Goal: Task Accomplishment & Management: Manage account settings

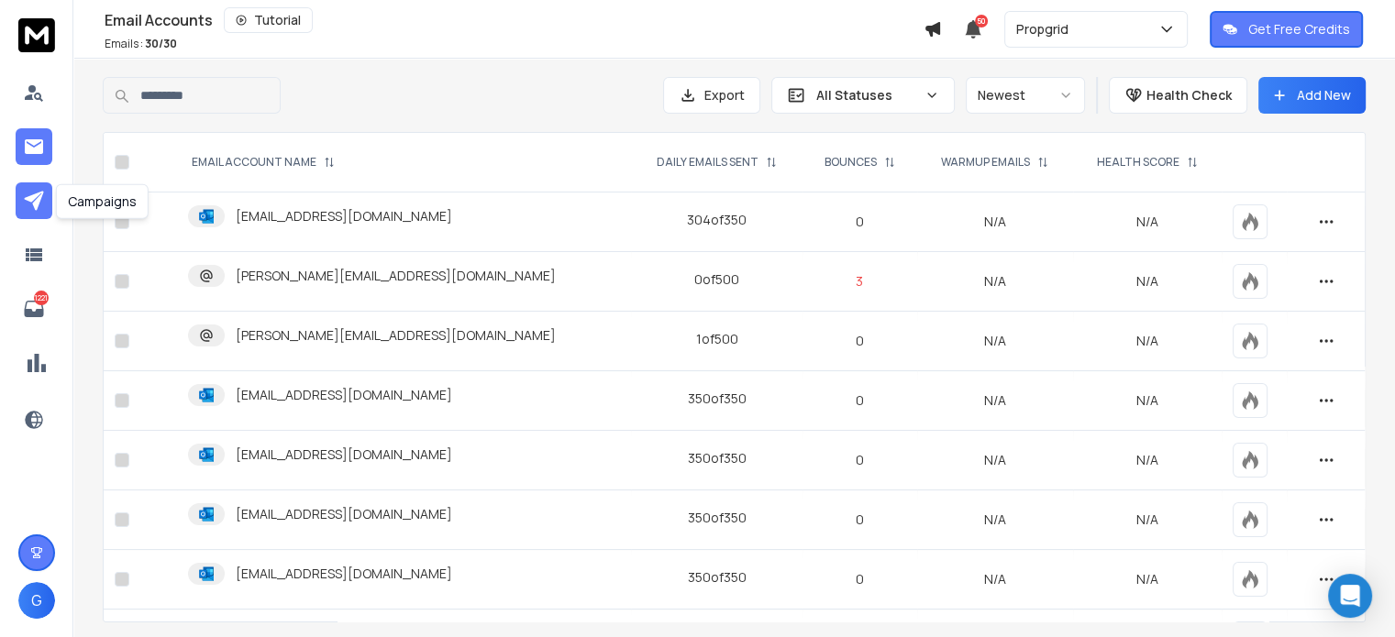
click at [31, 200] on icon at bounding box center [33, 201] width 19 height 19
click at [28, 200] on icon at bounding box center [33, 201] width 19 height 19
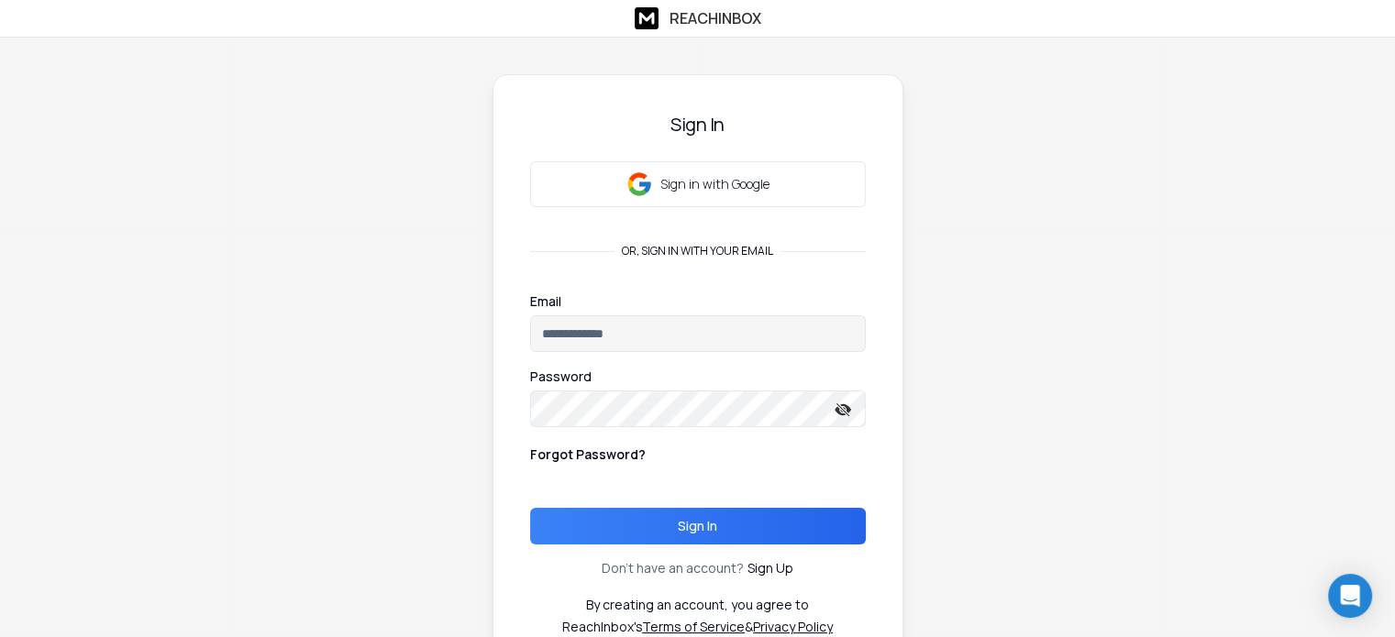
click at [583, 338] on input "email" at bounding box center [698, 333] width 336 height 37
type input "**********"
click at [759, 534] on button "Sign In" at bounding box center [698, 526] width 336 height 37
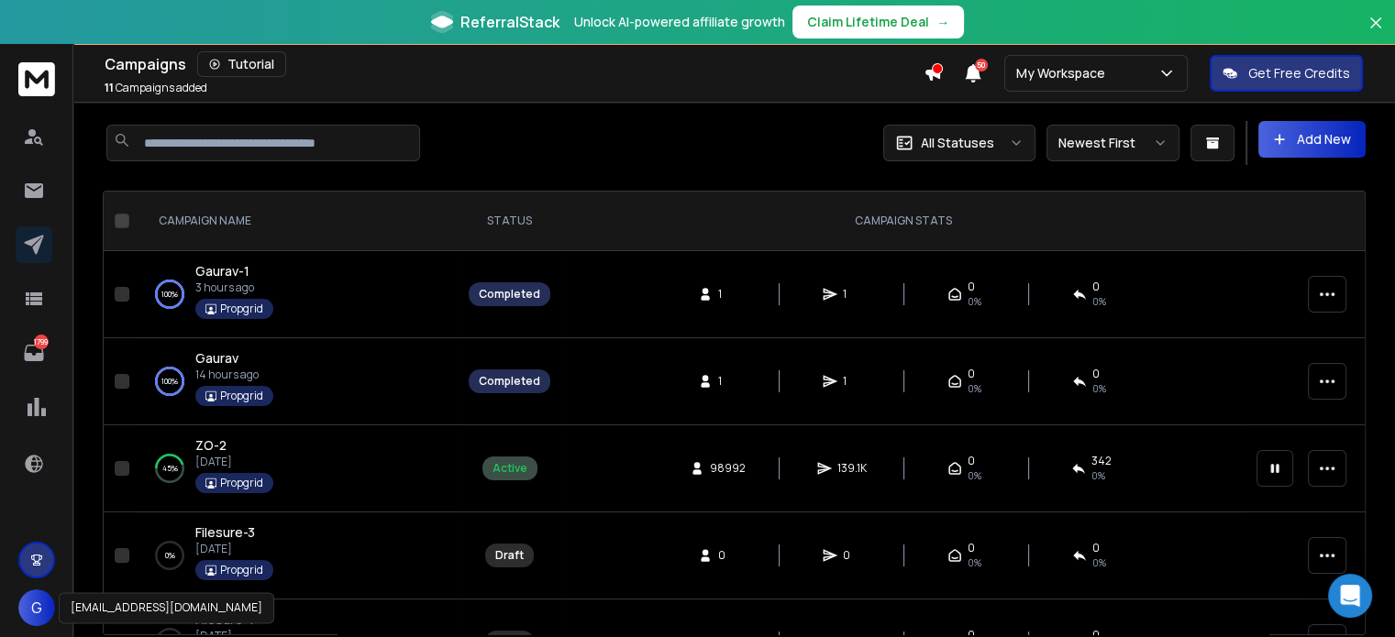
click at [31, 608] on span "G" at bounding box center [36, 608] width 37 height 37
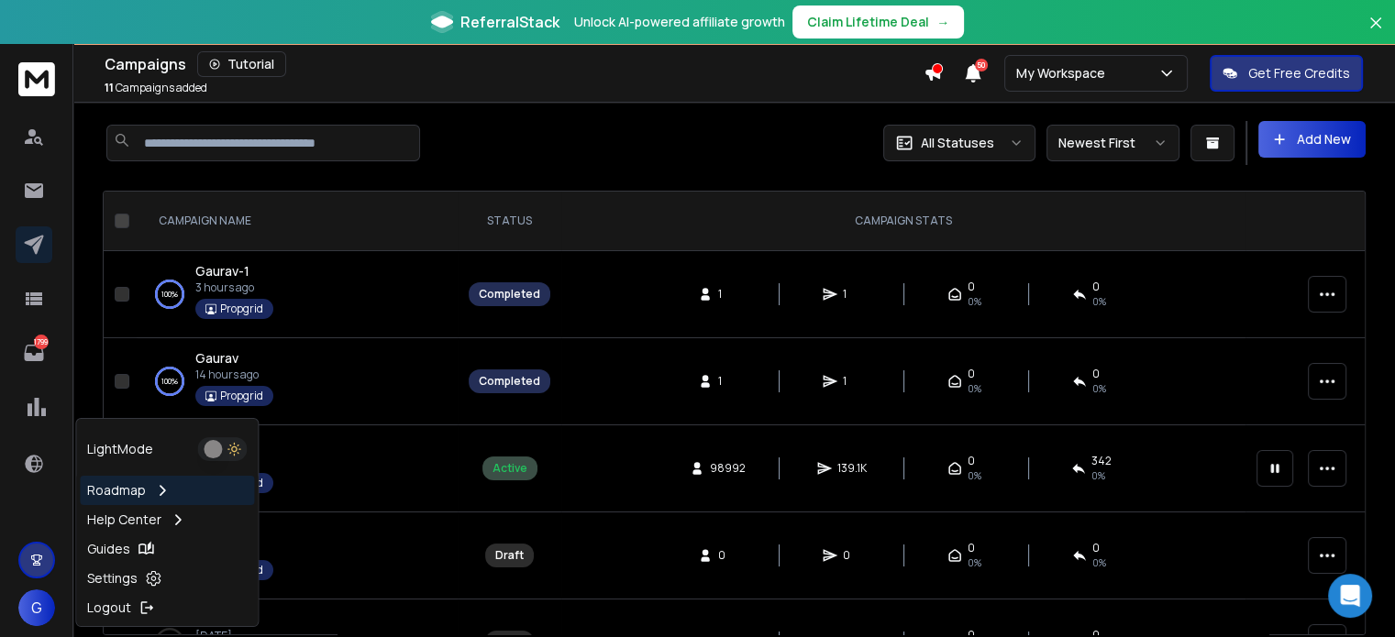
click at [224, 441] on button "button" at bounding box center [222, 449] width 50 height 24
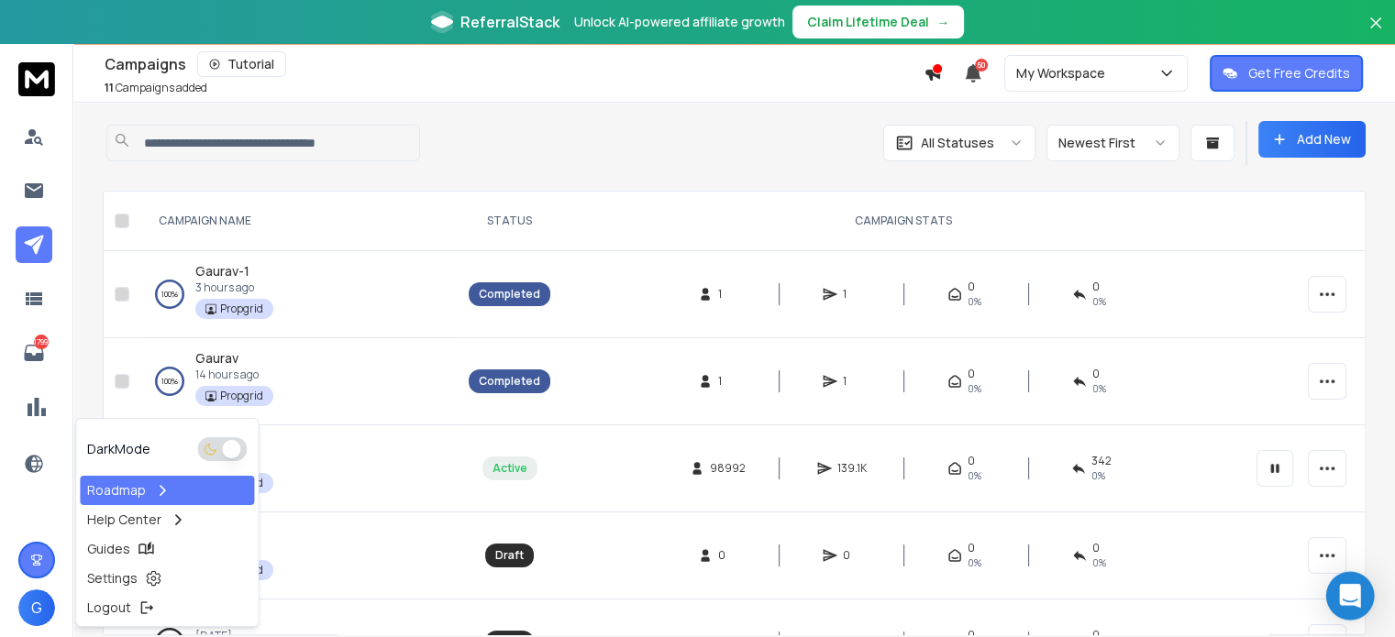
click at [1360, 616] on body "ReferralStack Unlock AI-powered affiliate growth Lifetime Deals available! Clai…" at bounding box center [697, 318] width 1395 height 637
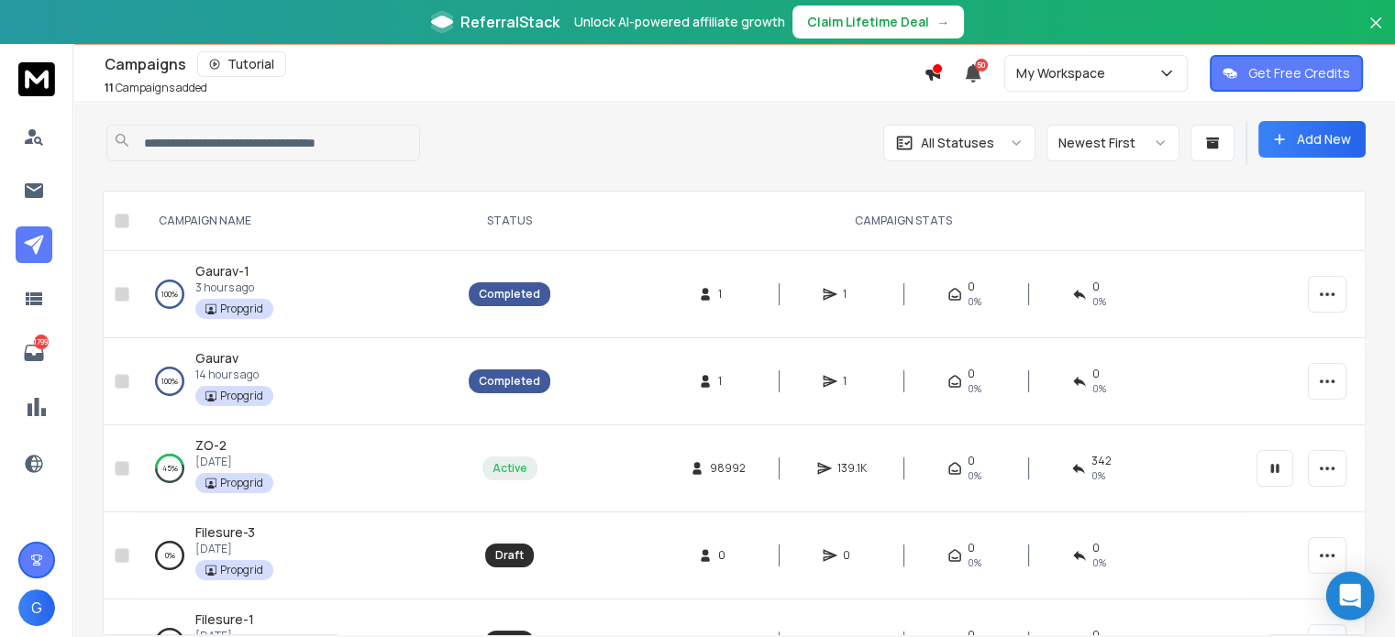
click at [1347, 608] on div "Open Intercom Messenger" at bounding box center [1350, 596] width 49 height 49
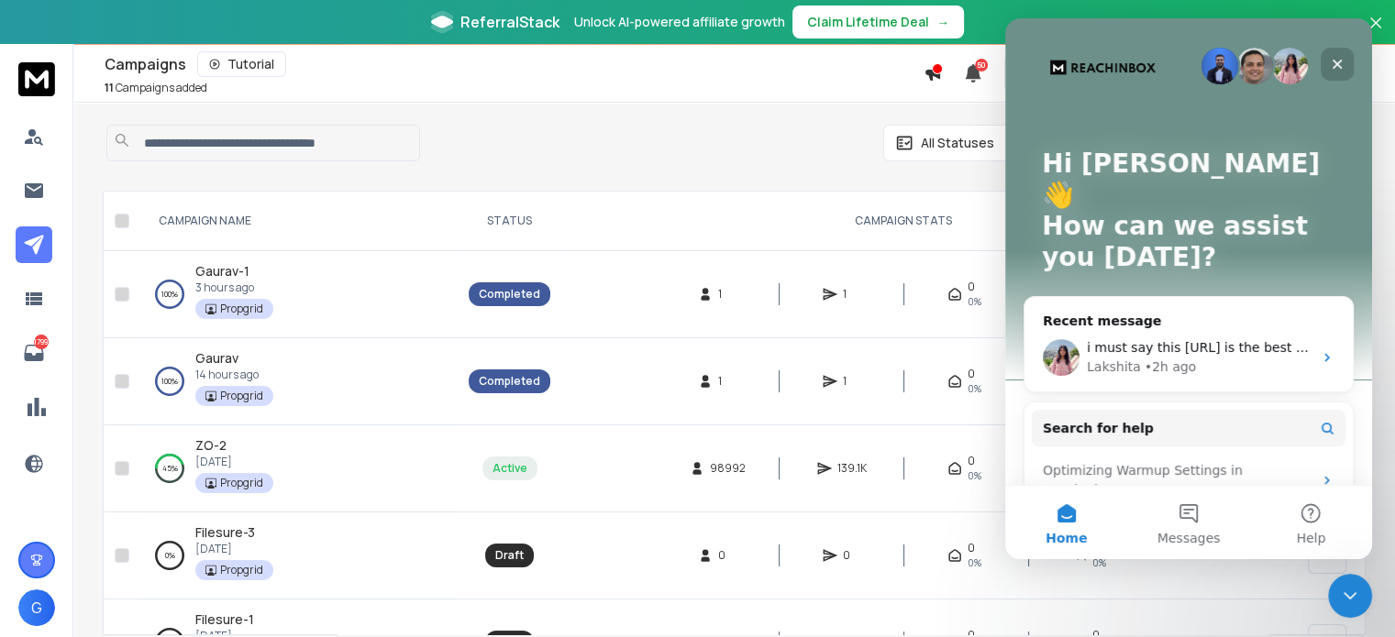
click at [1338, 65] on icon "Close" at bounding box center [1337, 65] width 10 height 10
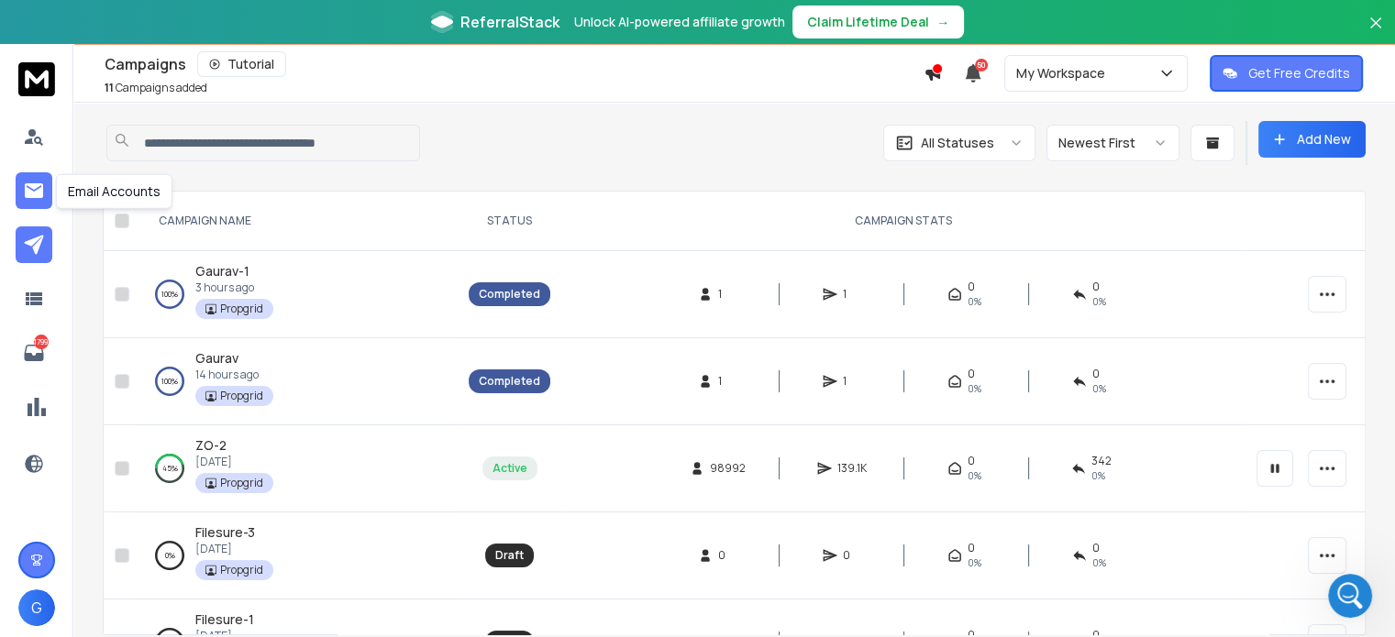
click at [37, 186] on icon at bounding box center [34, 190] width 18 height 15
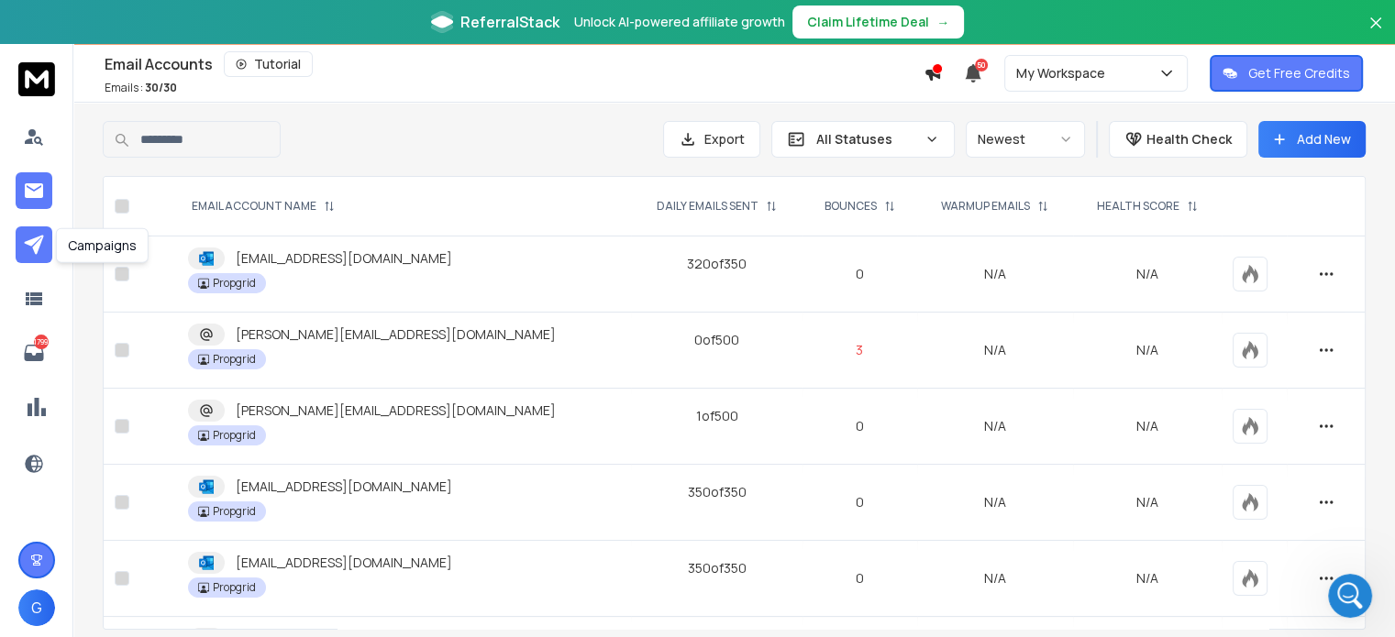
click at [35, 245] on icon at bounding box center [33, 245] width 19 height 19
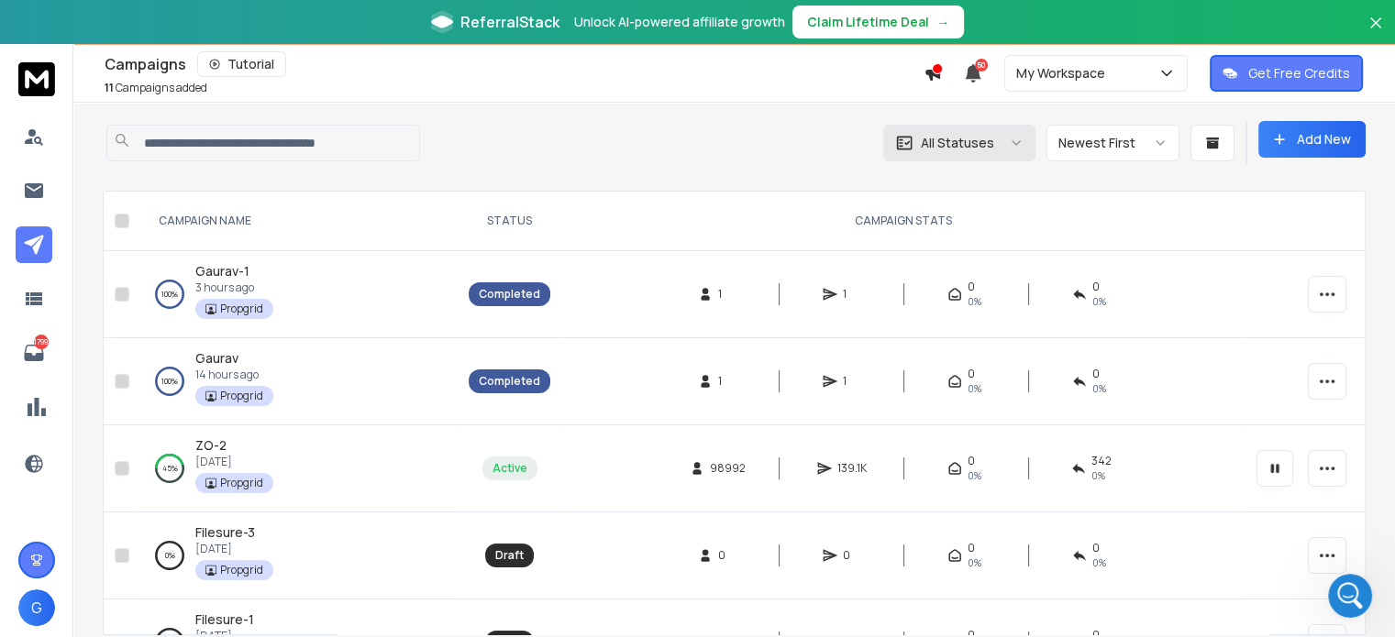
click at [962, 146] on p "All Statuses" at bounding box center [957, 143] width 73 height 18
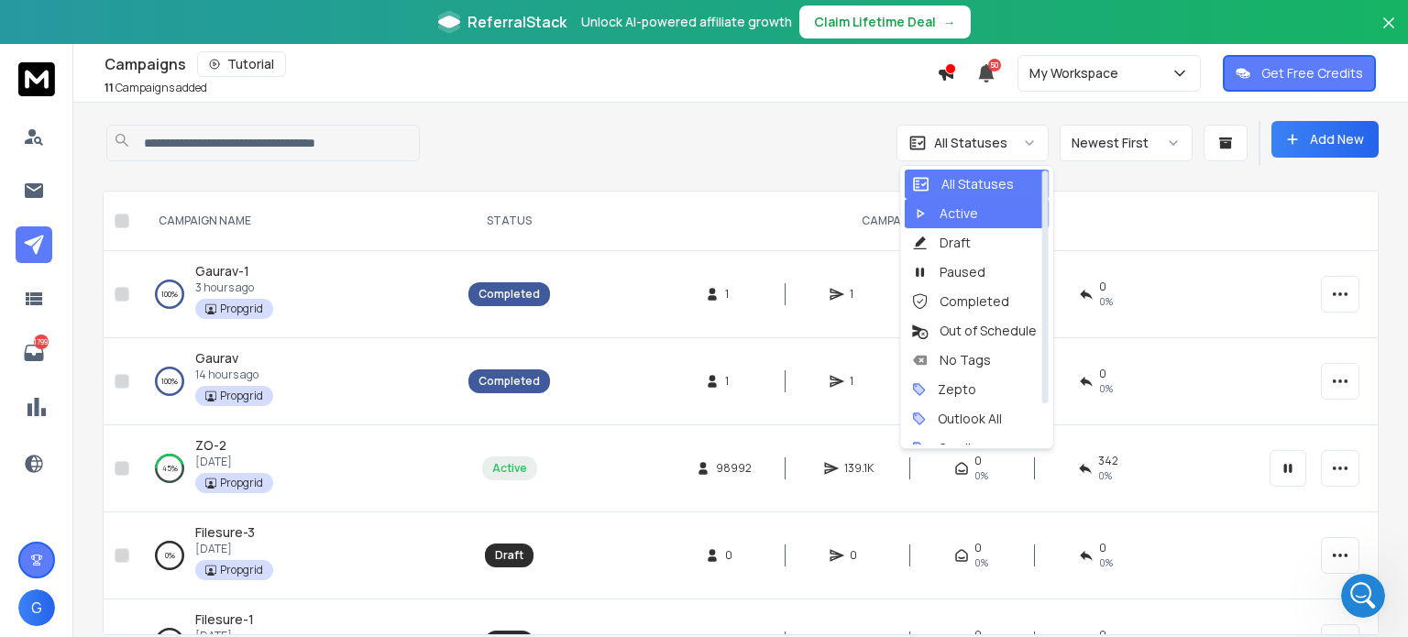
click at [955, 209] on div "Active" at bounding box center [945, 213] width 66 height 18
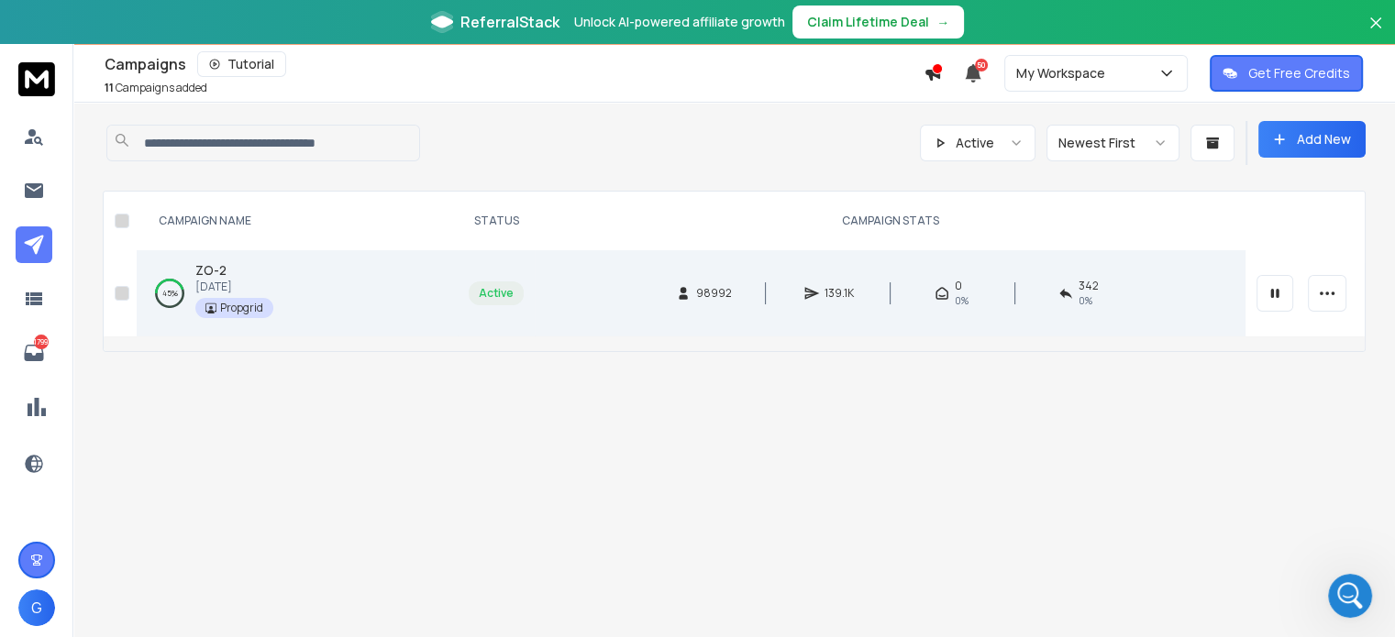
click at [1334, 299] on icon "button" at bounding box center [1327, 293] width 18 height 18
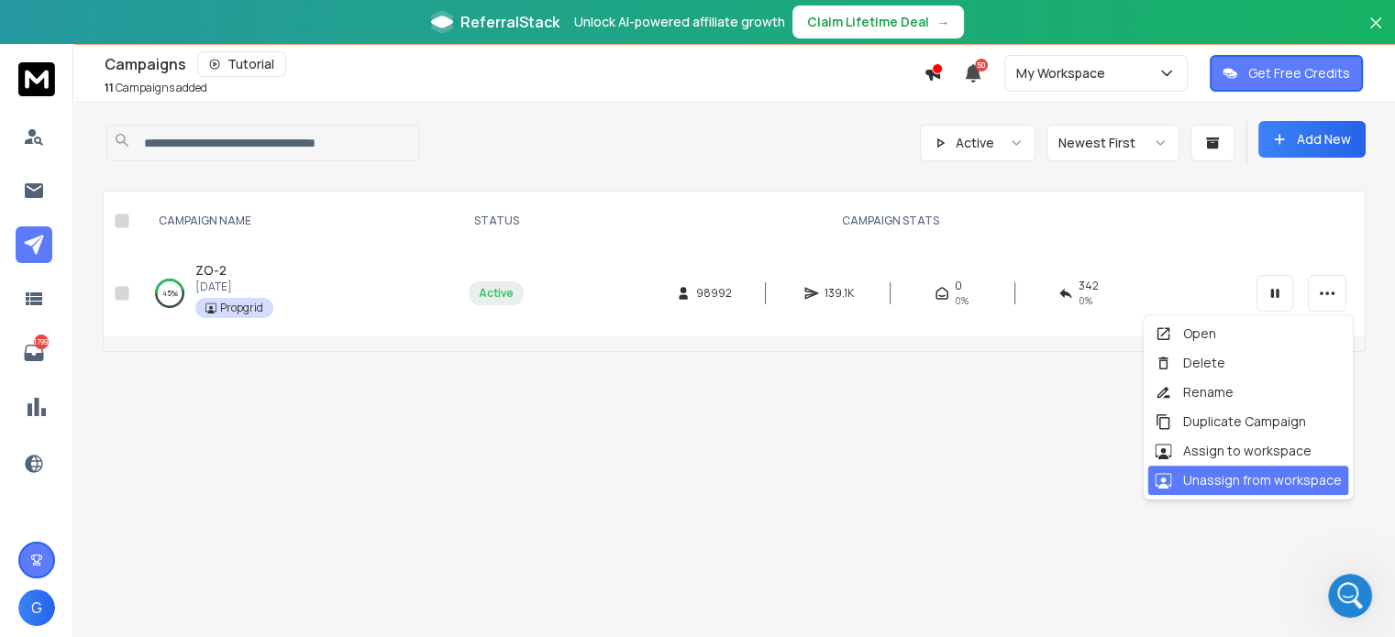
click at [850, 482] on div "Campaigns 11 Campaigns Added Active Newest First Add New CAMPAIGN NAME STATUS C…" at bounding box center [734, 439] width 1263 height 637
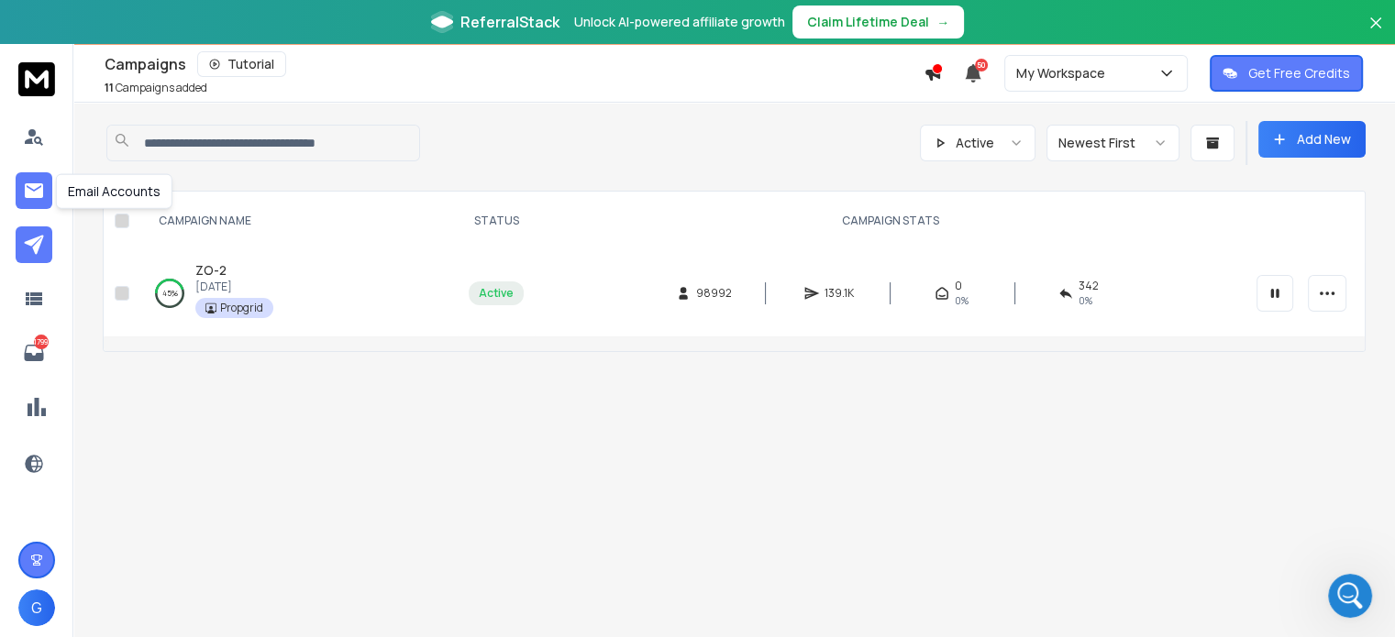
click at [44, 196] on link at bounding box center [34, 190] width 37 height 37
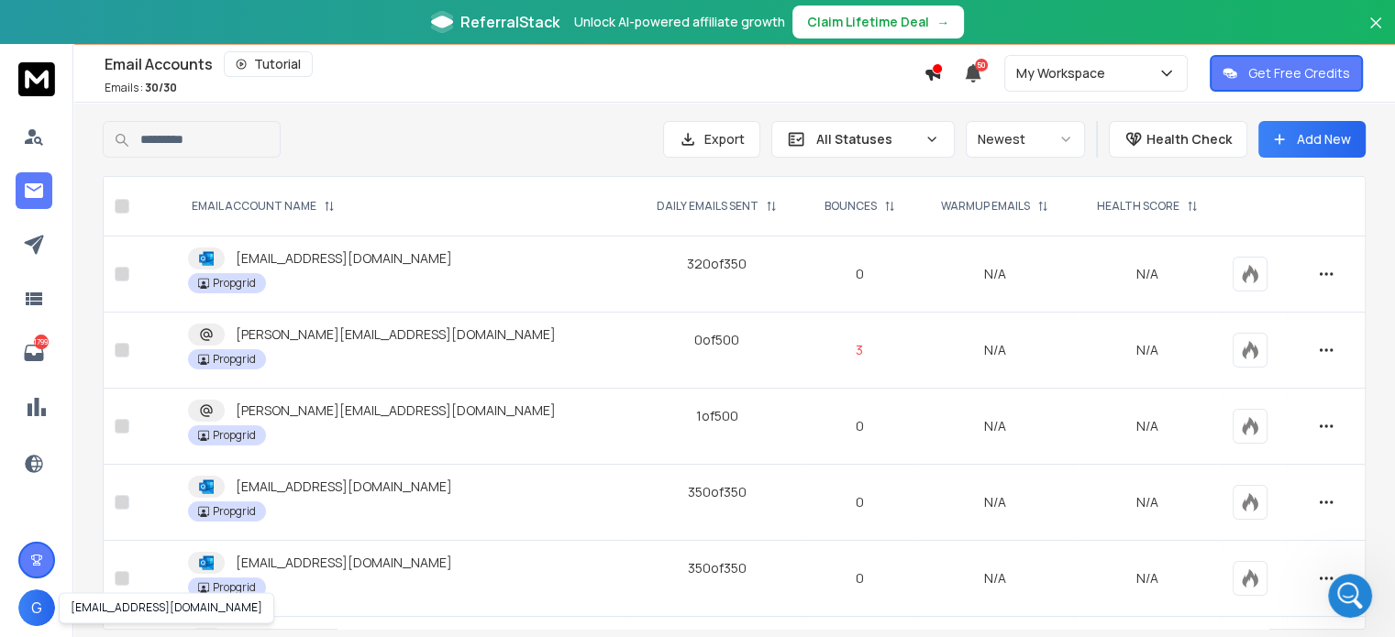
click at [44, 616] on span "G" at bounding box center [36, 608] width 37 height 37
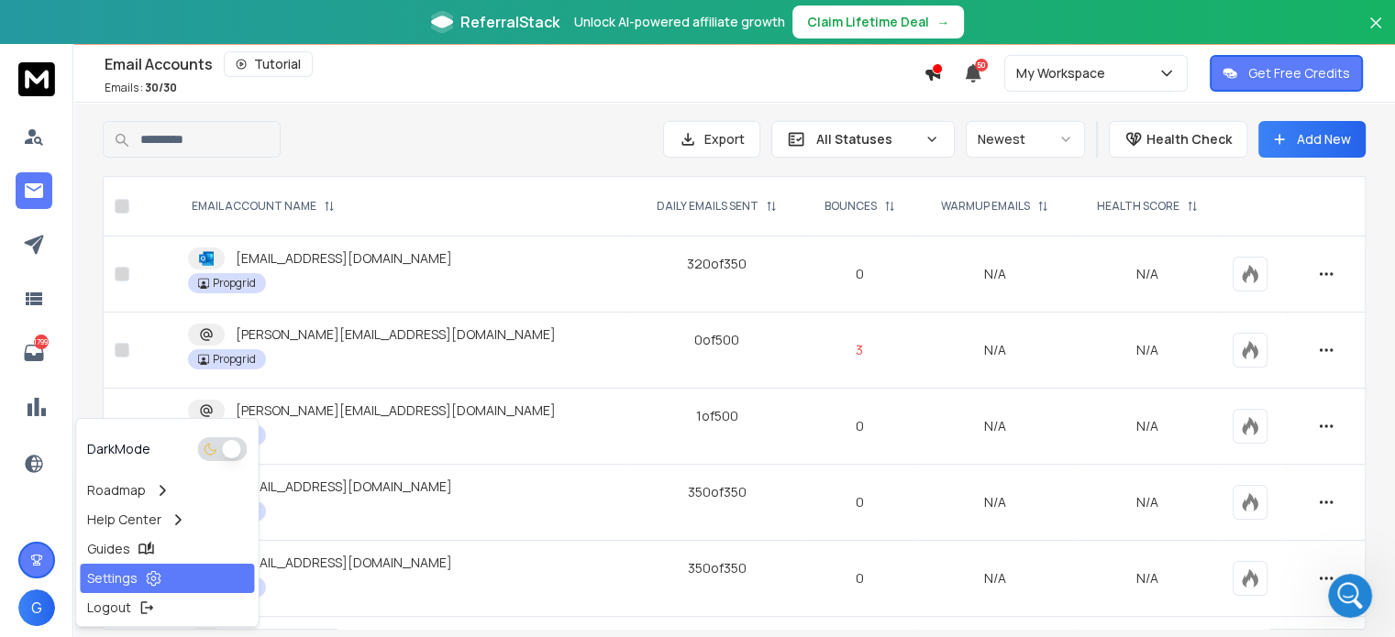
click at [108, 588] on div "Settings" at bounding box center [167, 578] width 174 height 29
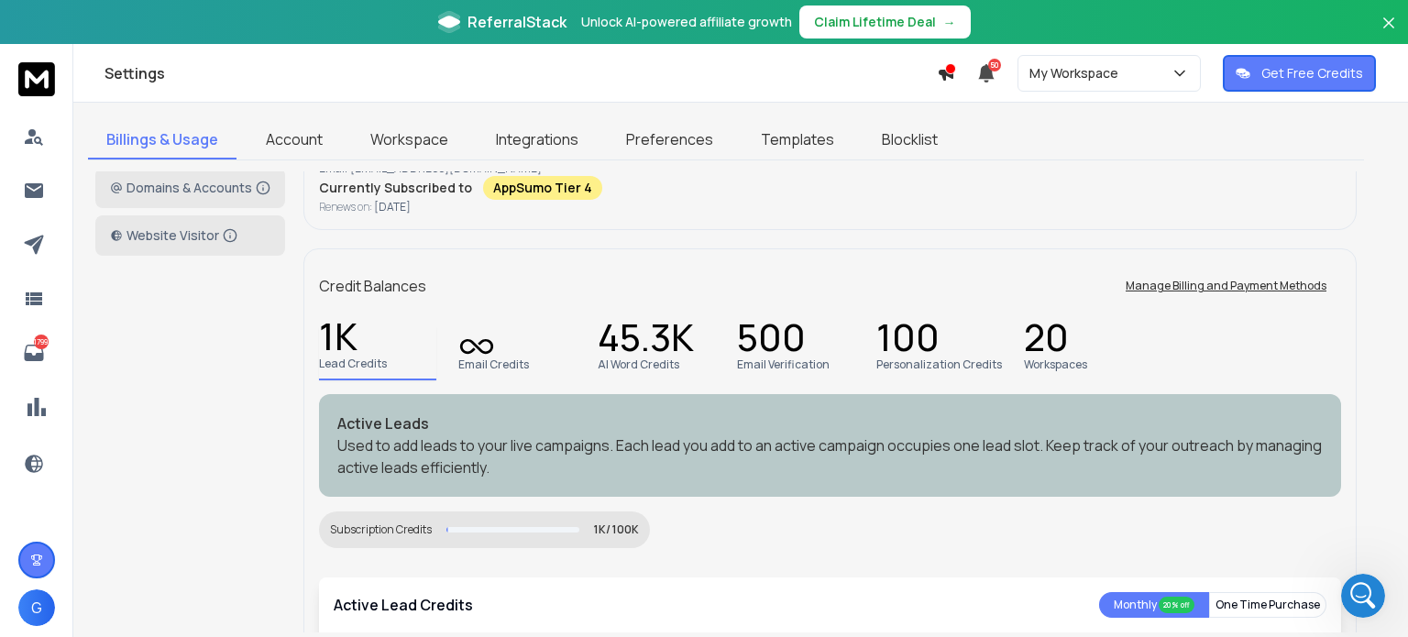
scroll to position [249, 0]
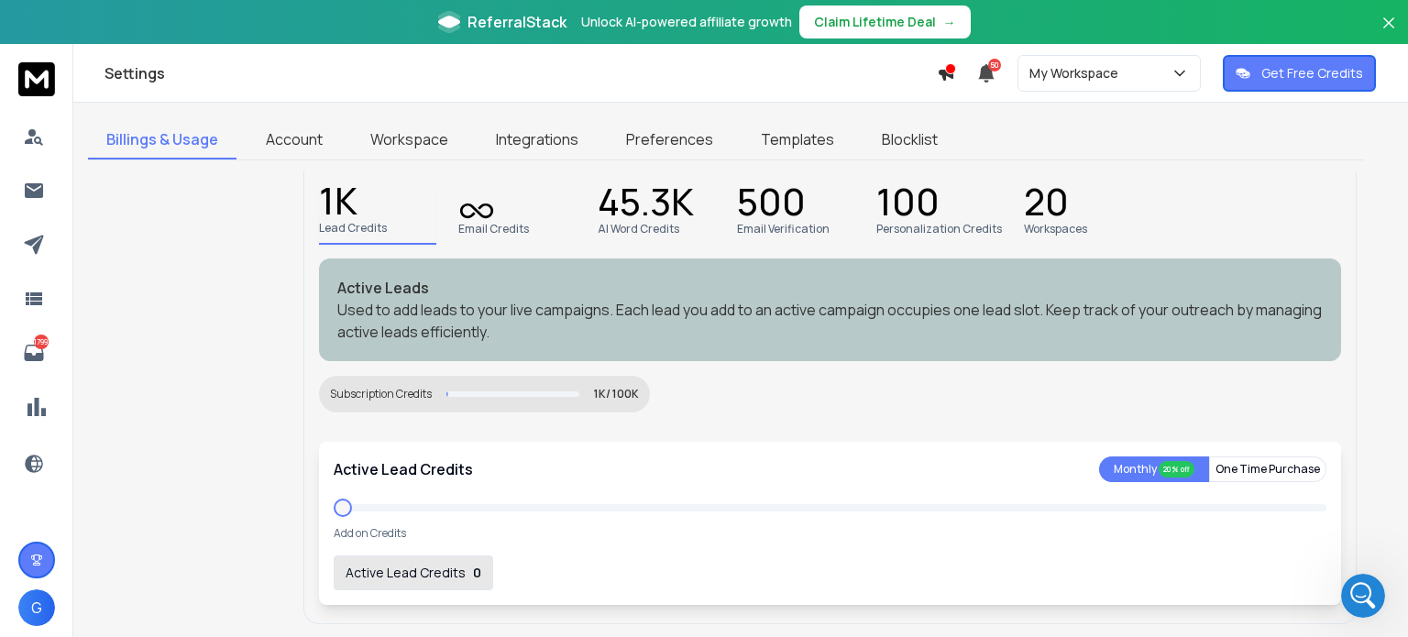
click at [792, 421] on div "Credit Balances Manage Billing and Payment Methods 1K Lead Credits Email Credit…" at bounding box center [831, 369] width 1054 height 512
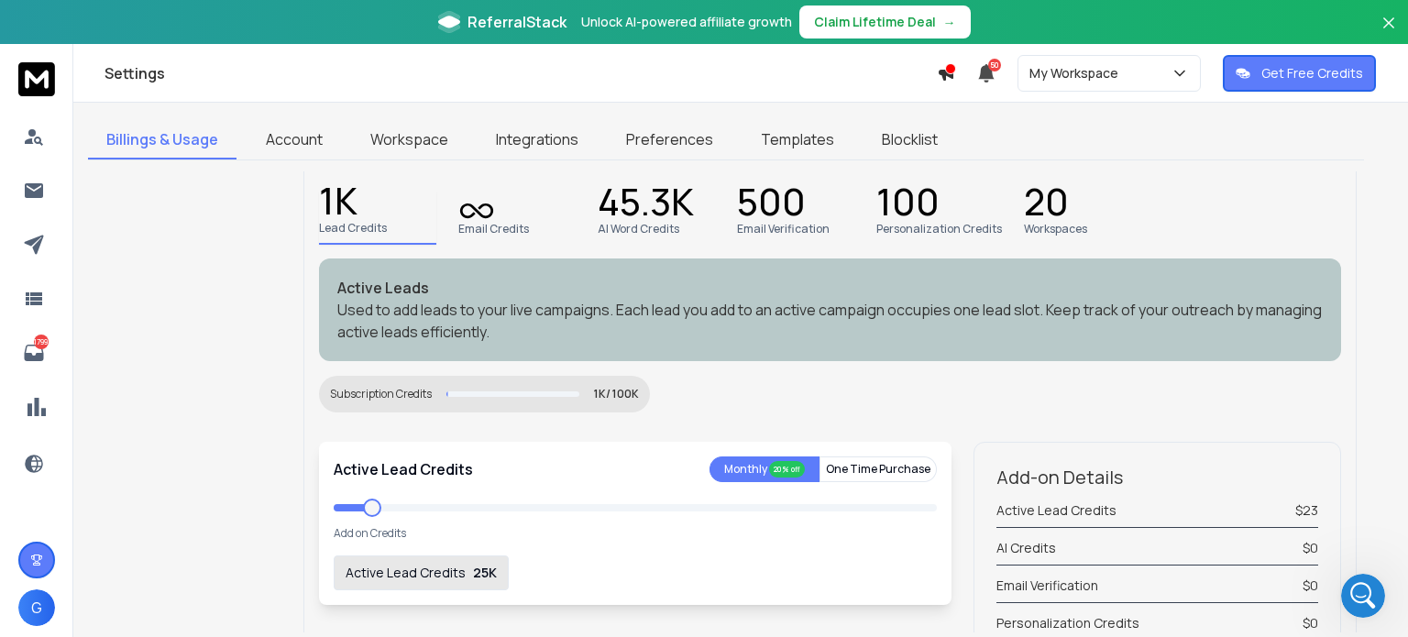
click at [378, 513] on span at bounding box center [372, 508] width 18 height 18
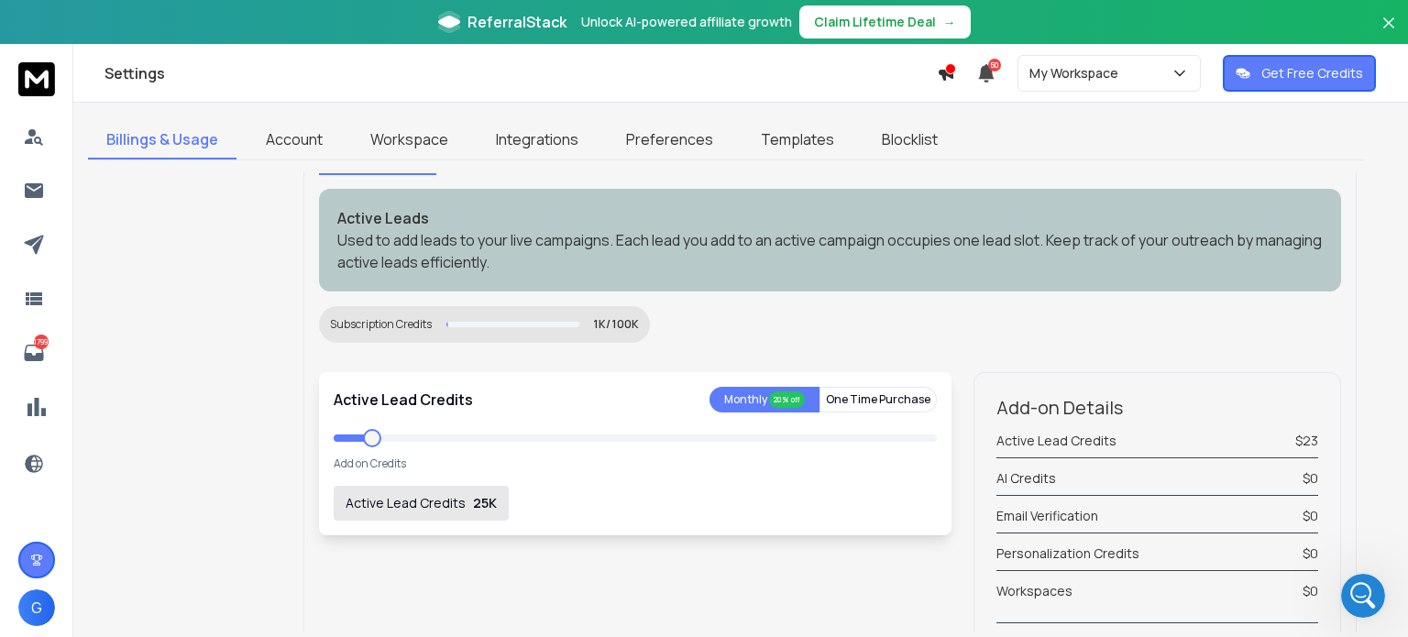
scroll to position [444, 0]
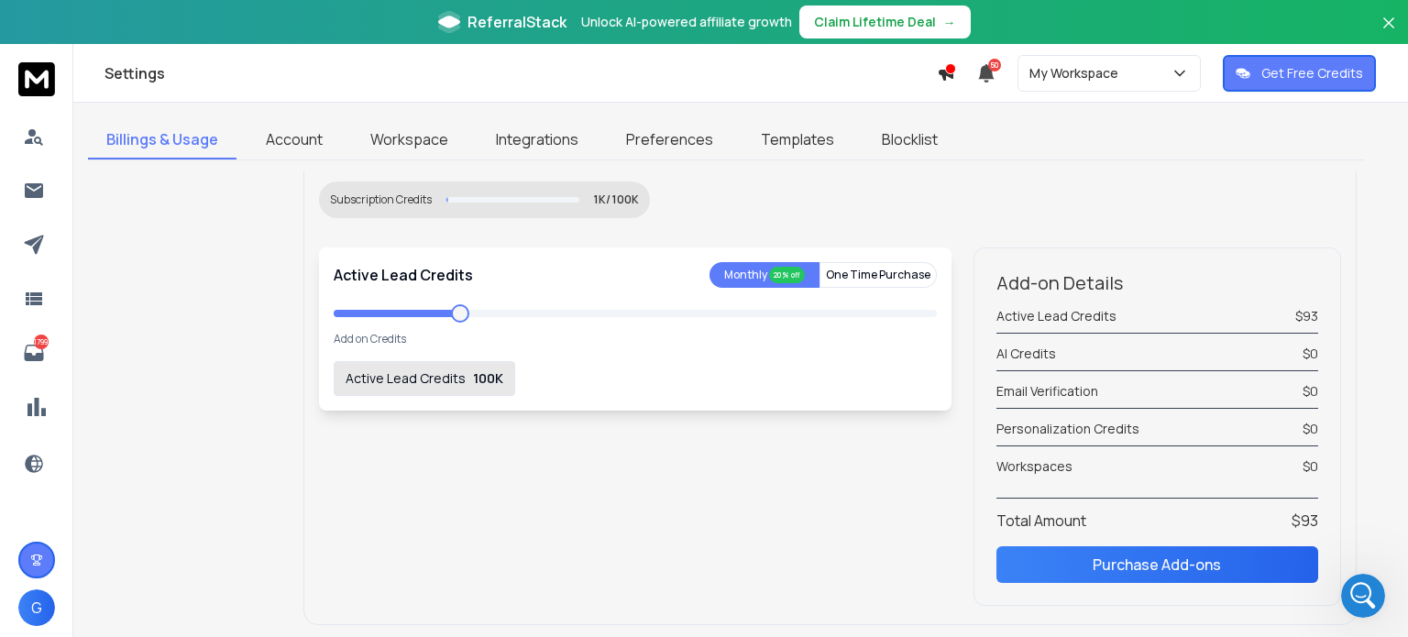
click at [451, 318] on span at bounding box center [460, 313] width 18 height 18
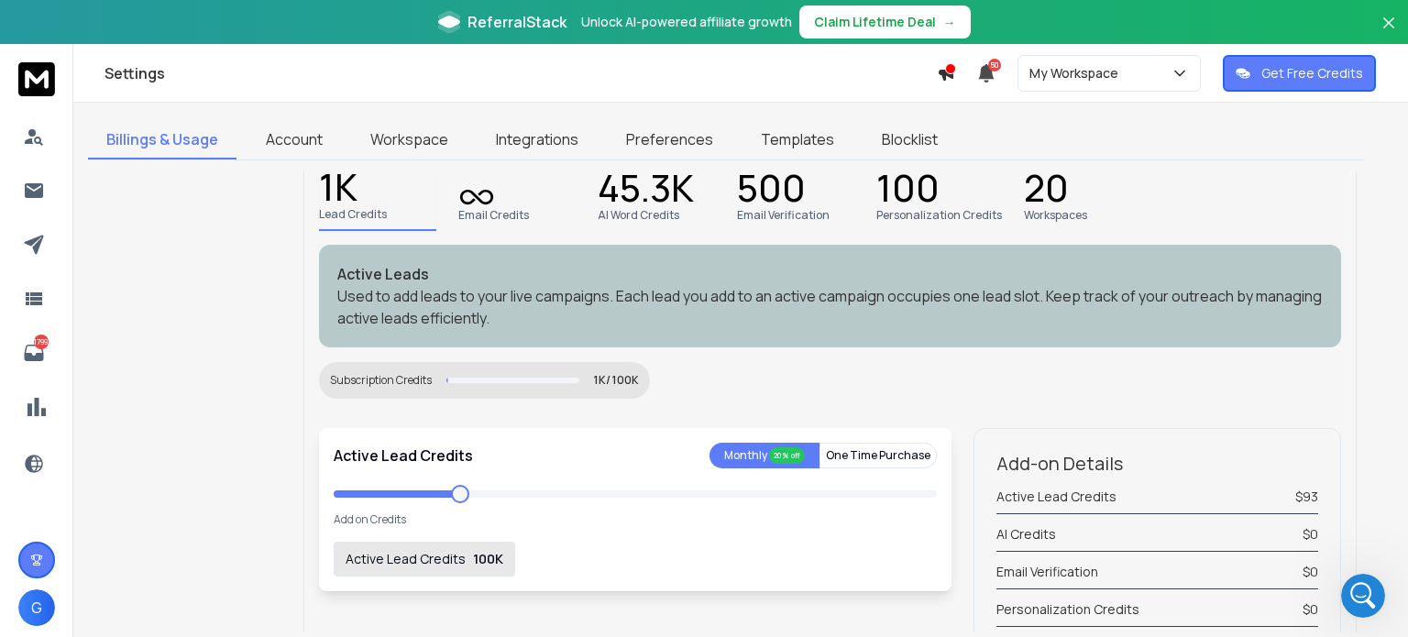
scroll to position [262, 0]
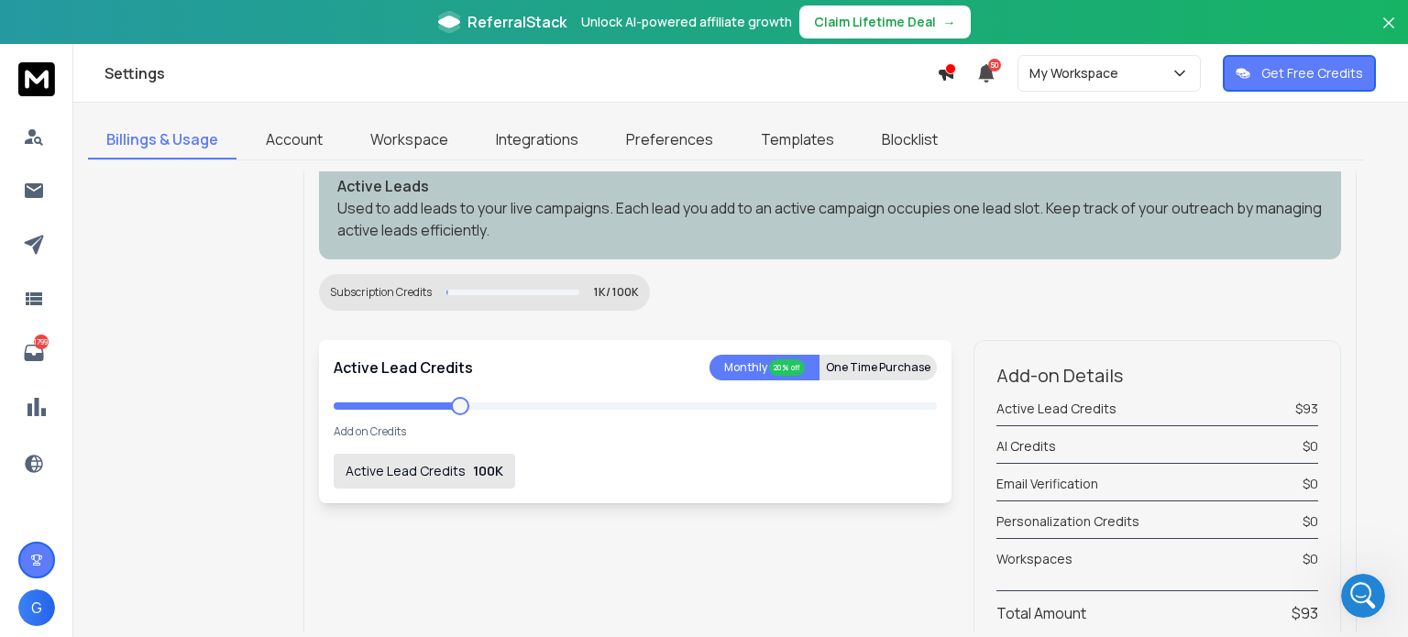
click at [876, 367] on button "One Time Purchase" at bounding box center [878, 368] width 117 height 26
click at [779, 354] on button "Monthly 20% off" at bounding box center [765, 367] width 110 height 26
click at [878, 370] on button "One Time Purchase" at bounding box center [878, 367] width 117 height 26
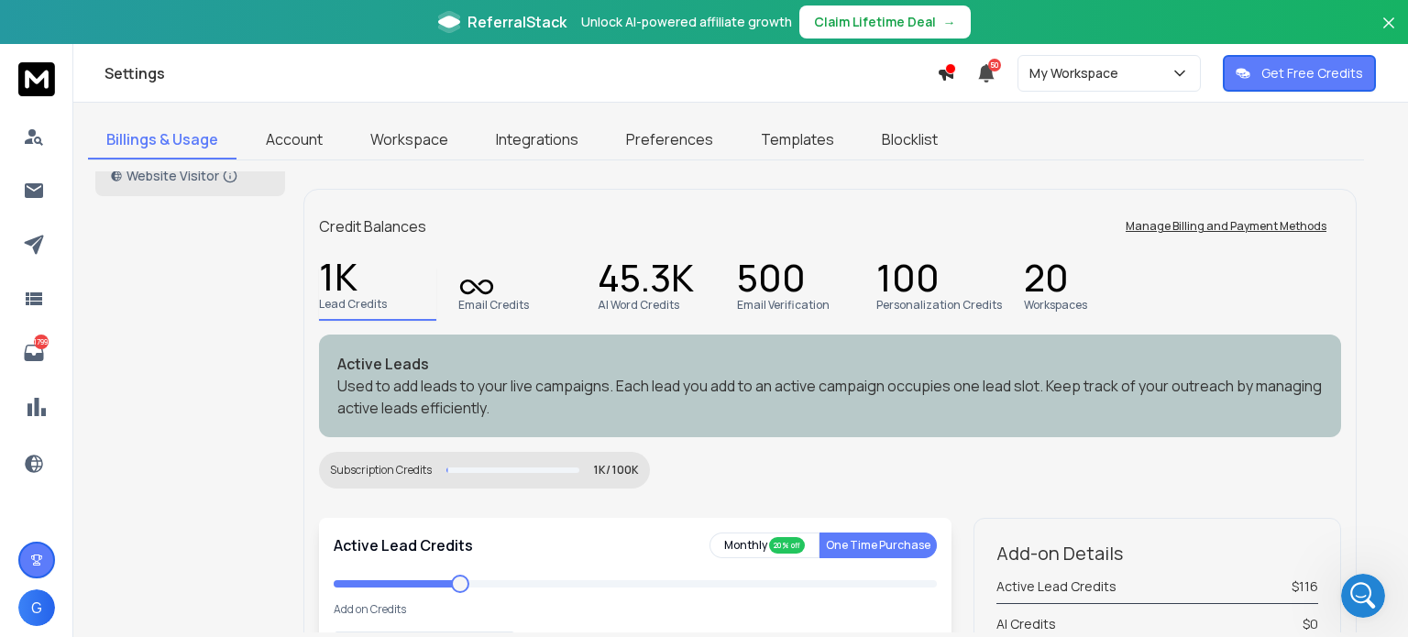
scroll to position [172, 0]
click at [1297, 228] on p "Manage Billing and Payment Methods" at bounding box center [1226, 227] width 201 height 15
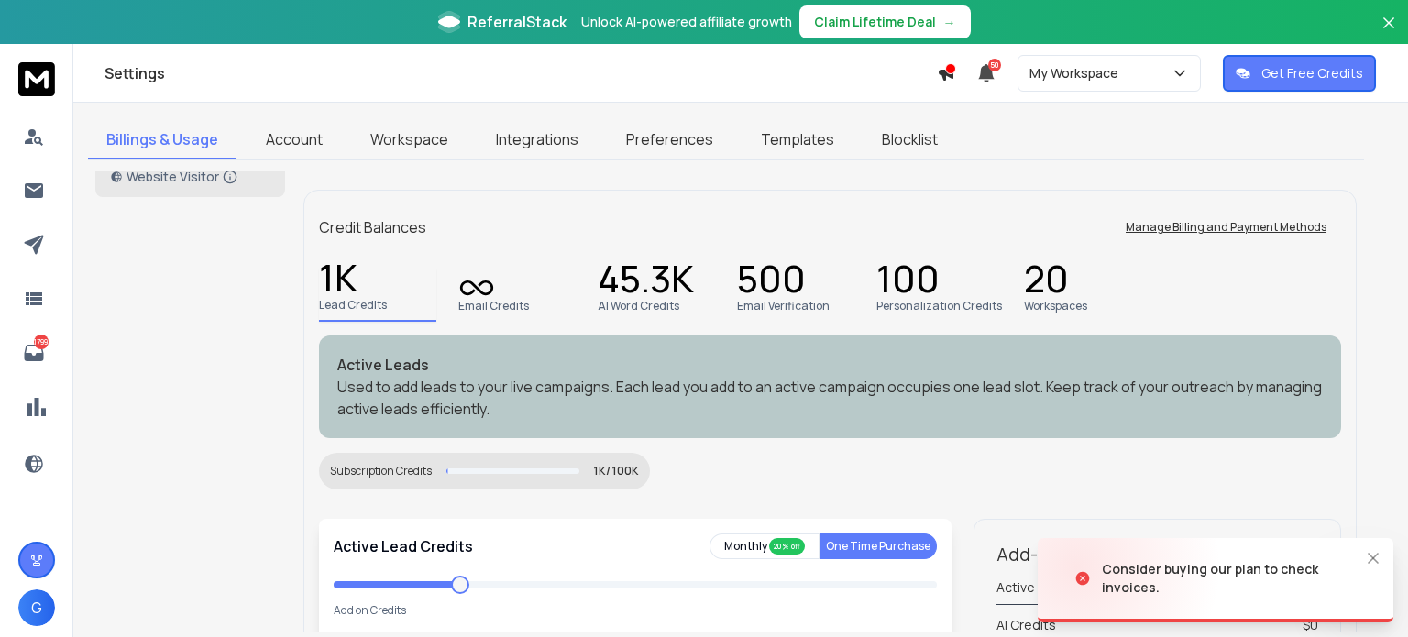
click at [1373, 578] on div "Consider buying our plan to check invoices." at bounding box center [1223, 578] width 341 height 81
click at [648, 382] on p "Used to add leads to your live campaigns. Each lead you add to an active campai…" at bounding box center [830, 398] width 986 height 44
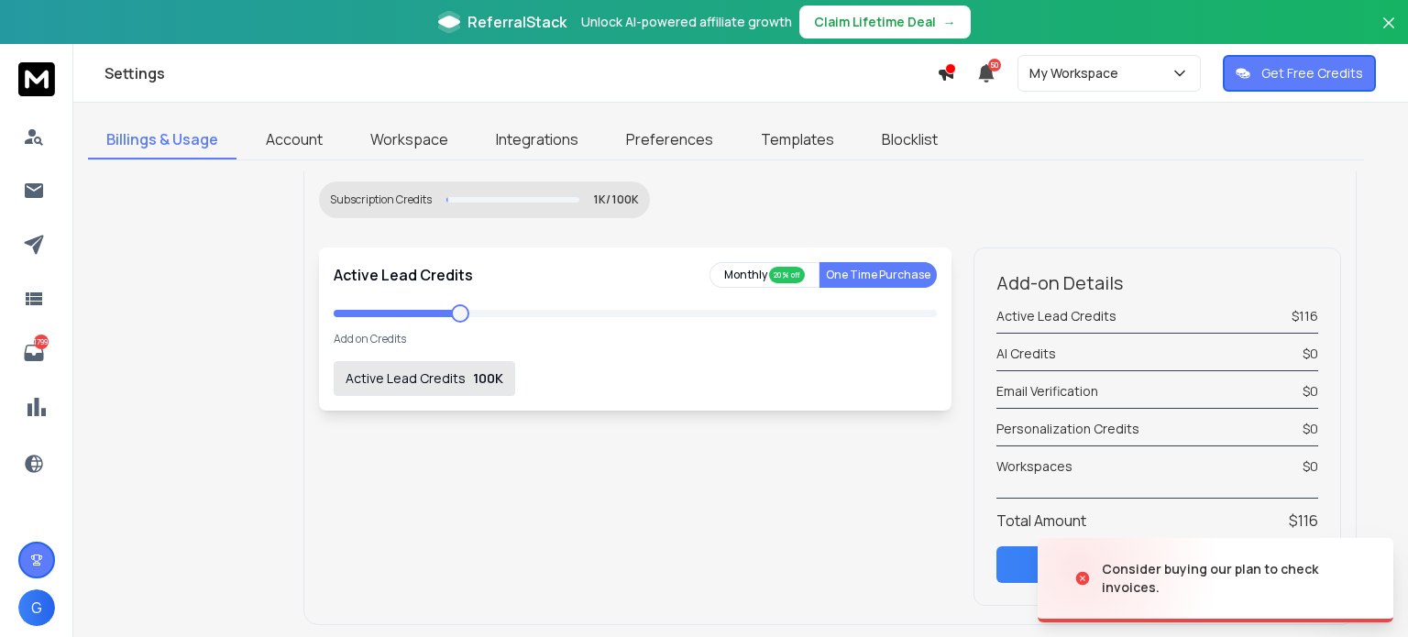
scroll to position [444, 0]
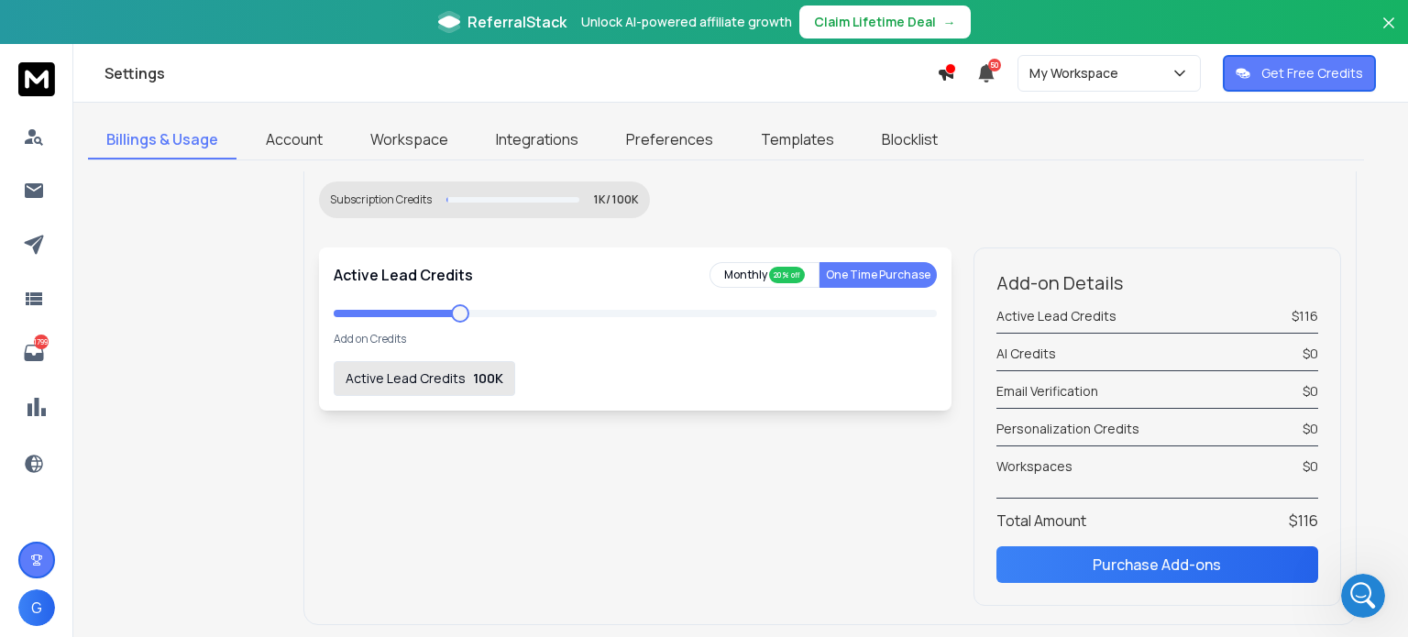
click at [295, 128] on link "Account" at bounding box center [295, 140] width 94 height 39
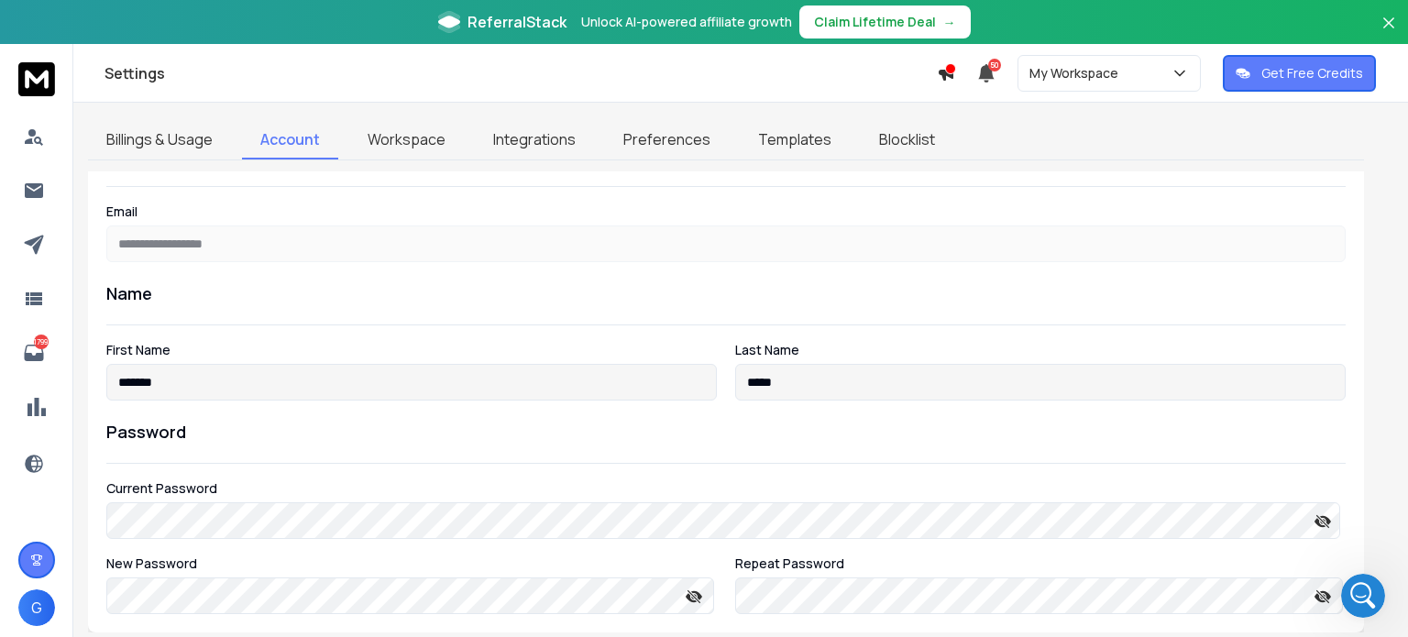
scroll to position [62, 0]
click at [785, 136] on link "Templates" at bounding box center [795, 140] width 110 height 39
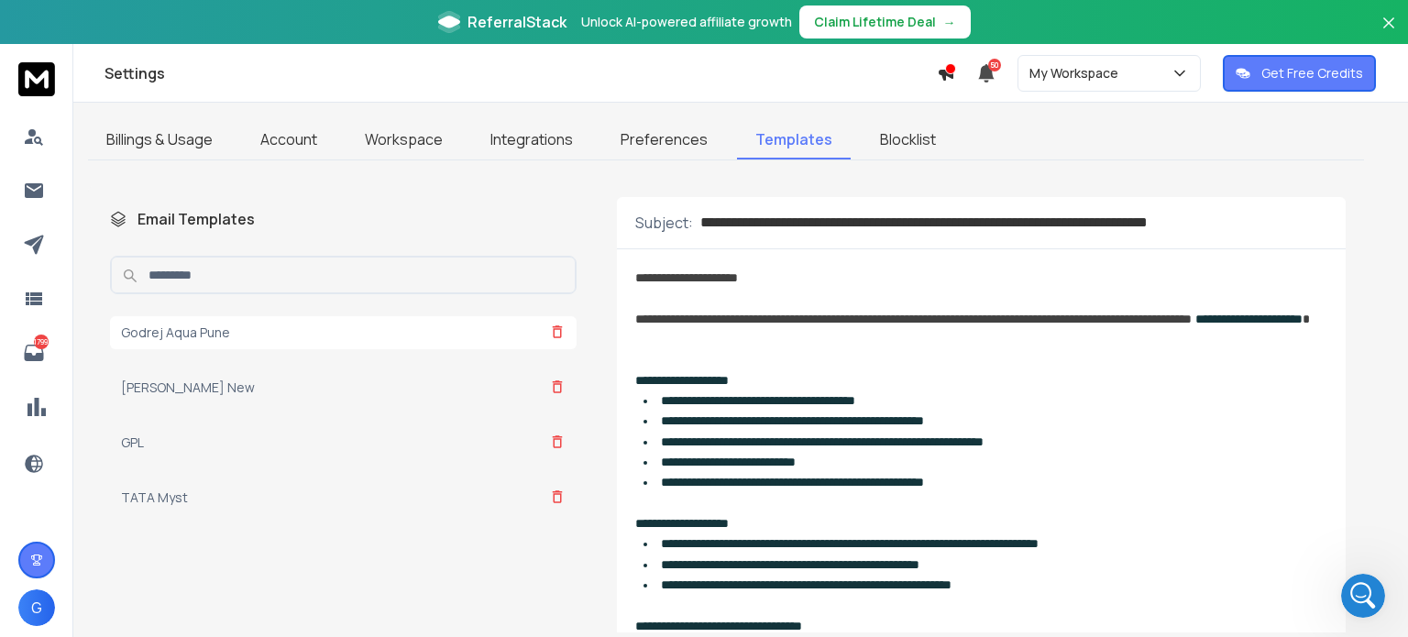
click at [913, 151] on link "Blocklist" at bounding box center [908, 140] width 93 height 39
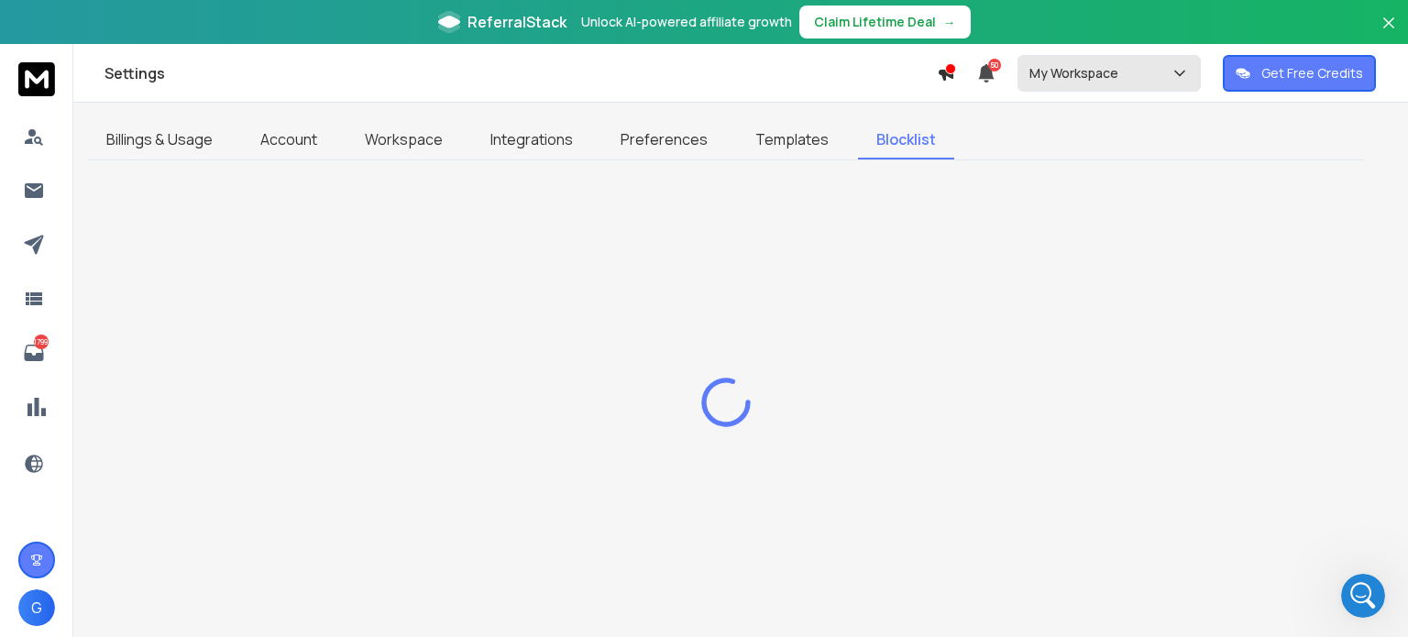
click at [1085, 72] on p "My Workspace" at bounding box center [1078, 73] width 96 height 18
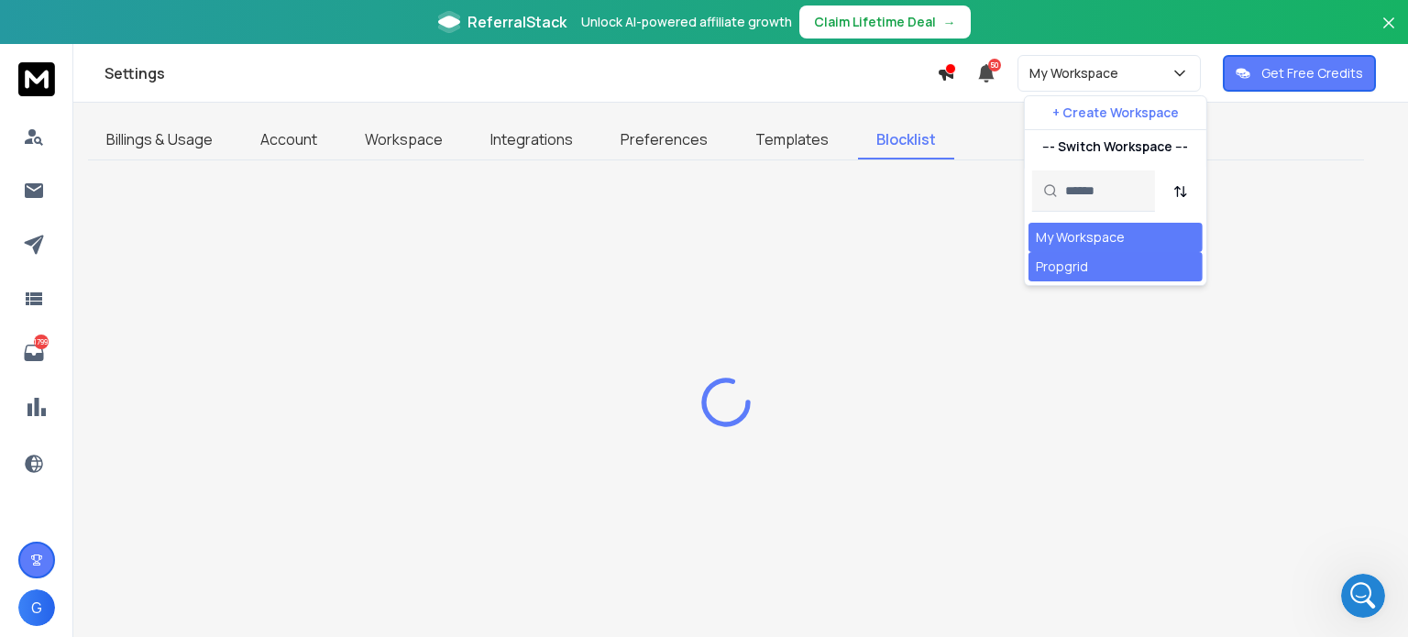
click at [1078, 263] on div "Propgrid" at bounding box center [1062, 267] width 52 height 18
